Goal: Find specific page/section: Find specific page/section

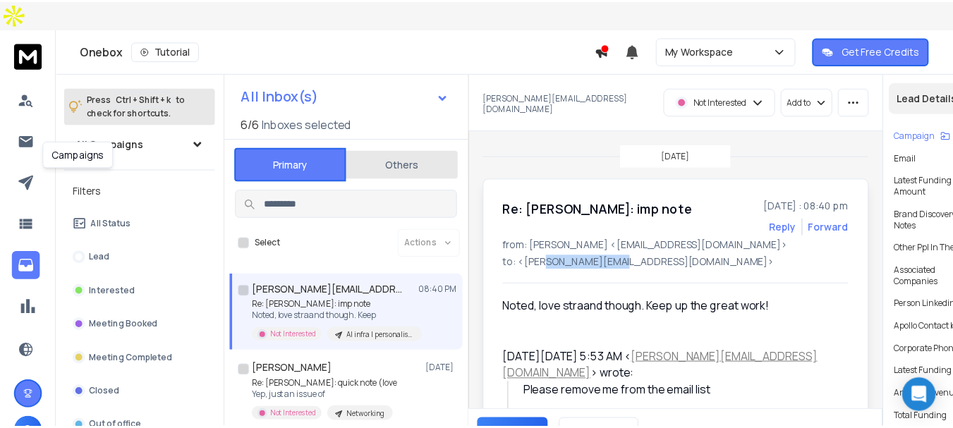
scroll to position [359, 0]
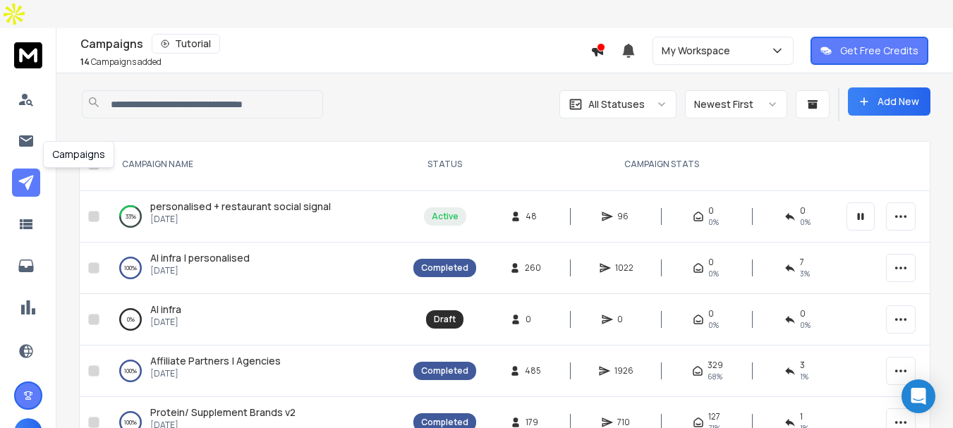
scroll to position [109, 0]
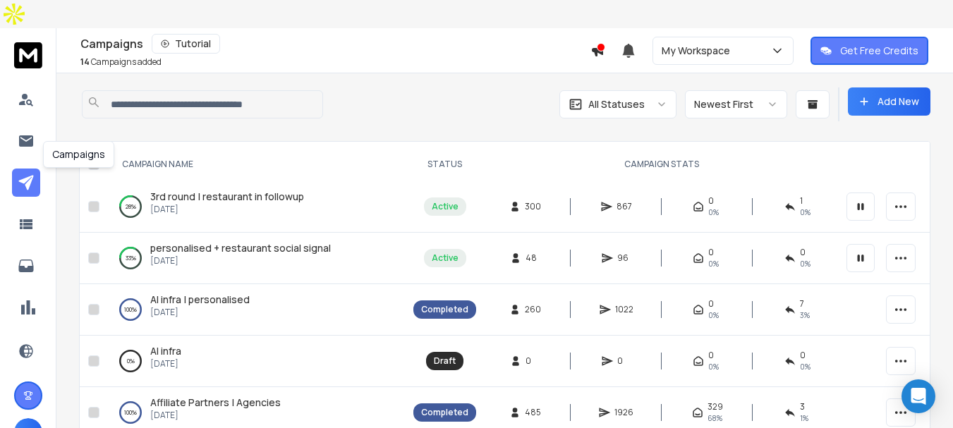
click at [303, 90] on input at bounding box center [202, 104] width 241 height 28
click at [300, 42] on div "Campaigns Tutorial 14 Campaigns added My Workspace Get Free Credits" at bounding box center [476, 50] width 953 height 45
drag, startPoint x: 164, startPoint y: 30, endPoint x: 68, endPoint y: 16, distance: 97.0
click at [69, 28] on div "Campaigns Tutorial 14 Campaigns added My Workspace Get Free Credits" at bounding box center [476, 50] width 953 height 45
click at [68, 28] on div "Campaigns Tutorial 14 Campaigns added My Workspace Get Free Credits" at bounding box center [476, 50] width 953 height 45
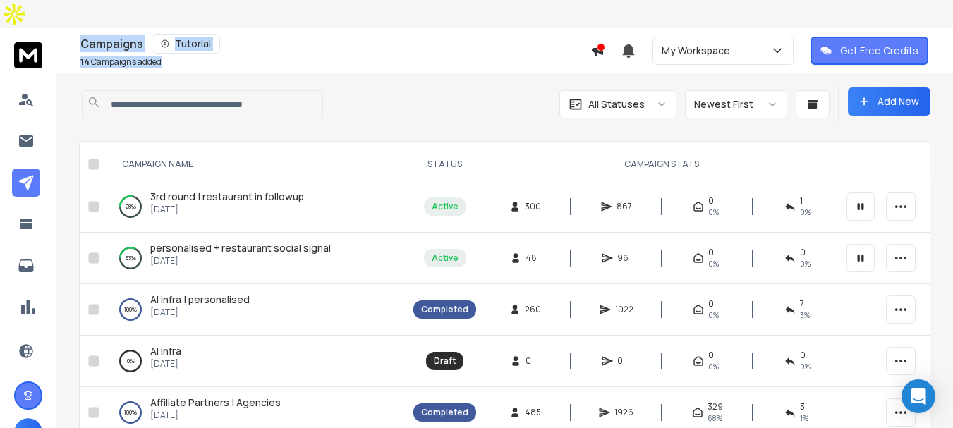
drag, startPoint x: 107, startPoint y: 21, endPoint x: 174, endPoint y: 40, distance: 69.7
click at [174, 40] on div "Campaigns Tutorial 14 Campaigns added My Workspace Get Free Credits" at bounding box center [476, 50] width 953 height 45
drag, startPoint x: 174, startPoint y: 40, endPoint x: 70, endPoint y: 26, distance: 105.3
click at [70, 28] on div "Campaigns Tutorial 14 Campaigns added My Workspace Get Free Credits" at bounding box center [476, 50] width 953 height 45
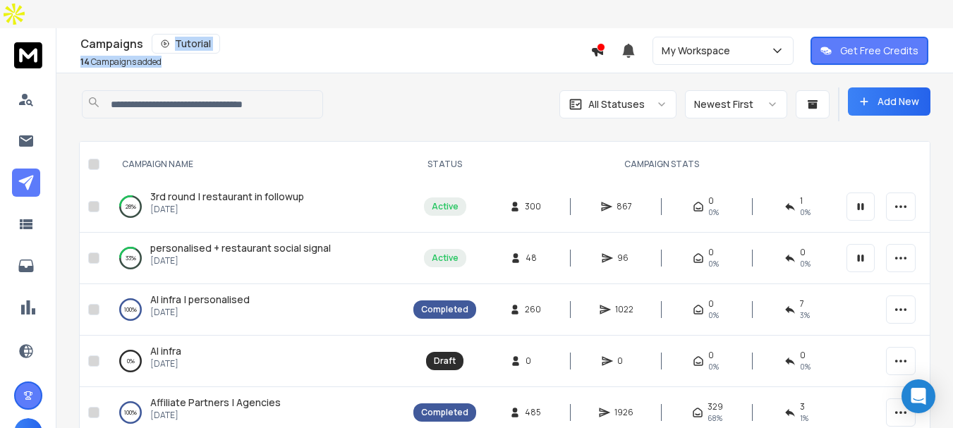
click at [78, 28] on div "Campaigns Tutorial 14 Campaigns added My Workspace Get Free Credits" at bounding box center [476, 50] width 953 height 45
